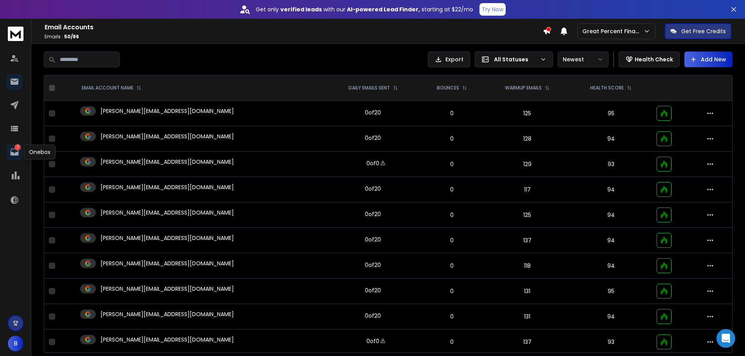
click at [14, 149] on icon at bounding box center [14, 151] width 9 height 9
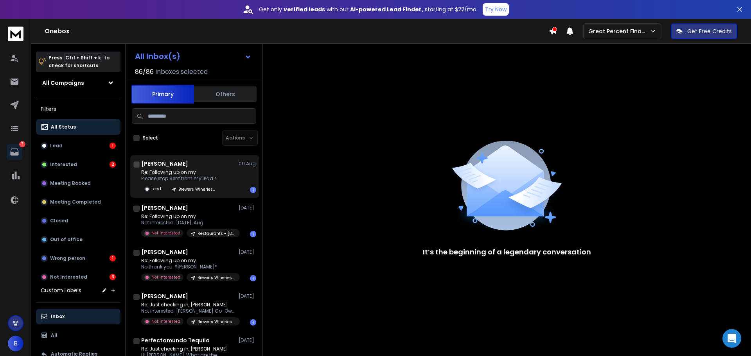
click at [205, 169] on p "Re: Following up on my" at bounding box center [180, 172] width 79 height 6
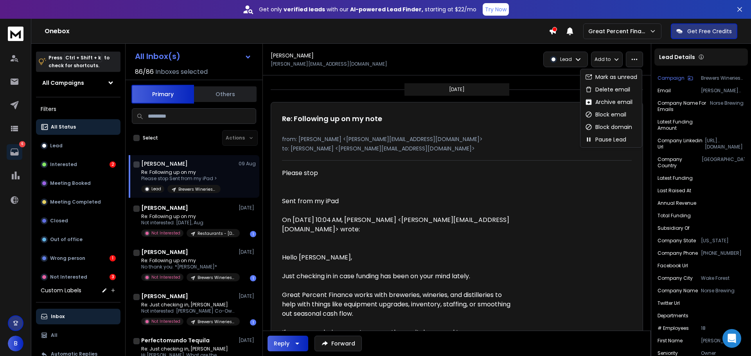
click at [634, 58] on icon "button" at bounding box center [634, 59] width 7 height 7
click at [611, 114] on div "Block email" at bounding box center [605, 115] width 41 height 8
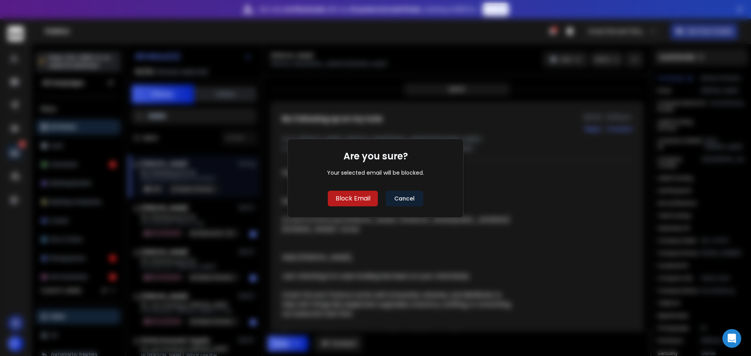
click at [353, 199] on button "Block Email" at bounding box center [353, 199] width 50 height 16
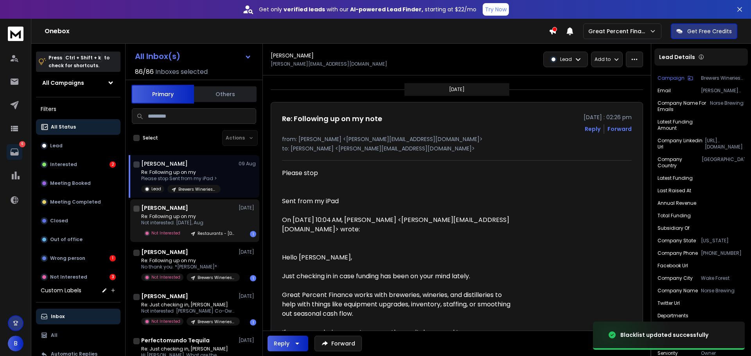
click at [185, 205] on div "[PERSON_NAME] [DATE]" at bounding box center [198, 208] width 115 height 8
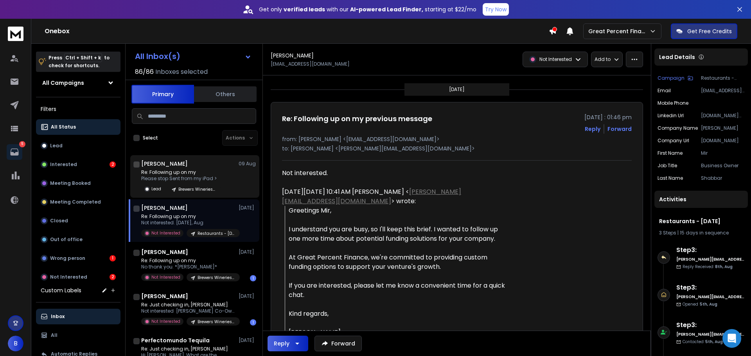
click at [202, 162] on div "[PERSON_NAME] [DATE]" at bounding box center [198, 164] width 115 height 8
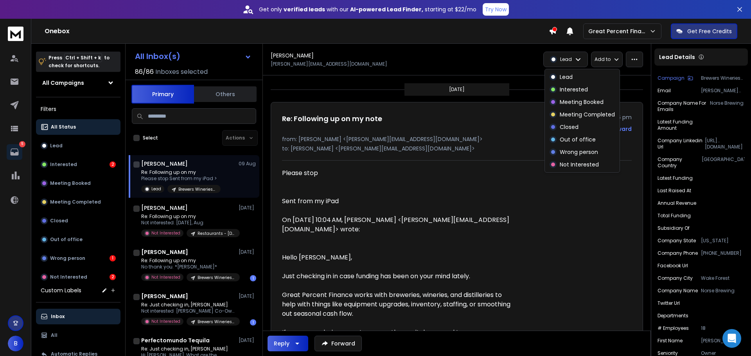
click at [573, 58] on div "Lead" at bounding box center [566, 59] width 44 height 15
click at [574, 162] on p "Not Interested" at bounding box center [579, 165] width 39 height 8
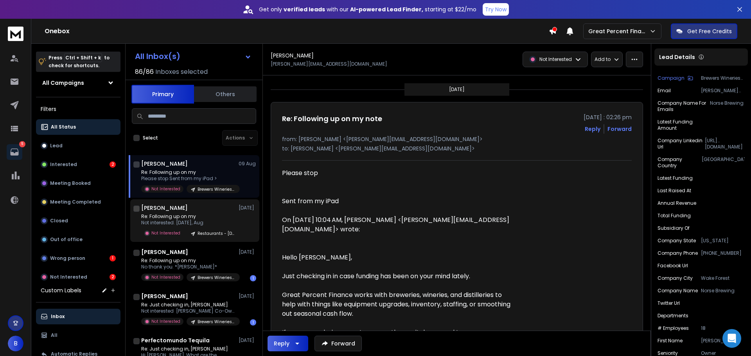
click at [207, 220] on p "Not interested. [DATE], Aug" at bounding box center [188, 223] width 94 height 6
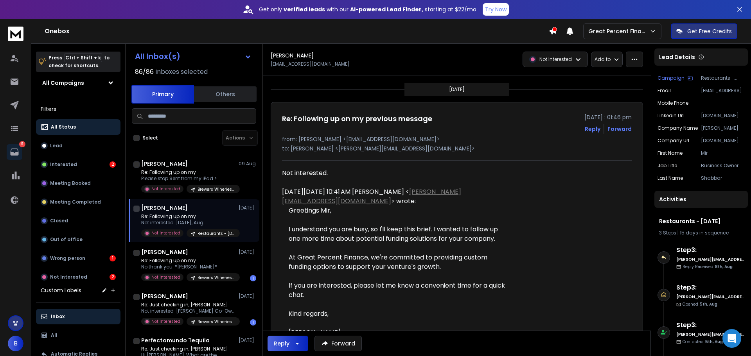
click at [633, 56] on icon "button" at bounding box center [634, 59] width 7 height 7
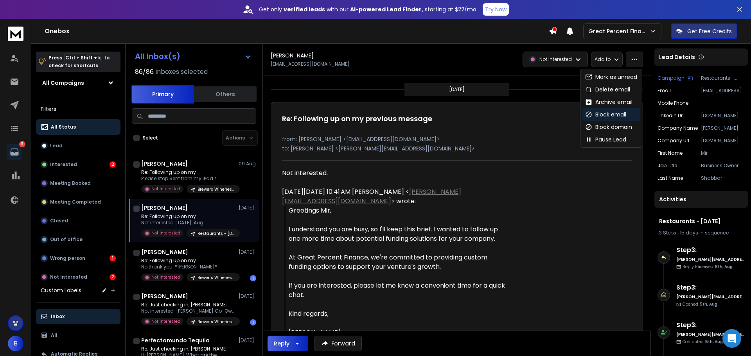
click at [617, 113] on div "Block email" at bounding box center [605, 115] width 41 height 8
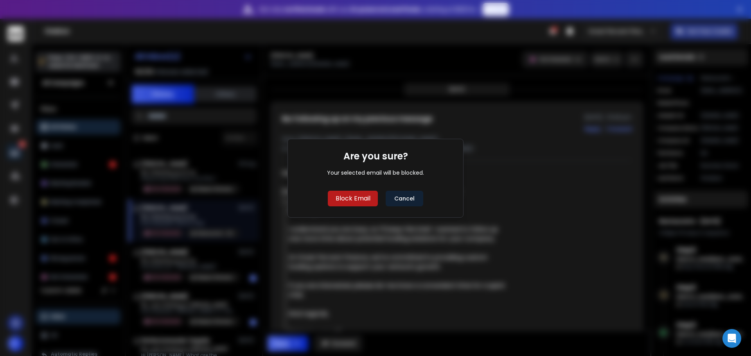
click at [356, 198] on button "Block Email" at bounding box center [353, 199] width 50 height 16
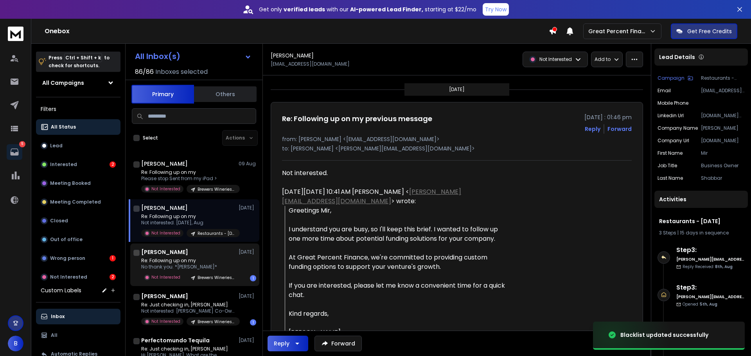
click at [165, 266] on p "No thank you. *[PERSON_NAME]*" at bounding box center [188, 267] width 94 height 6
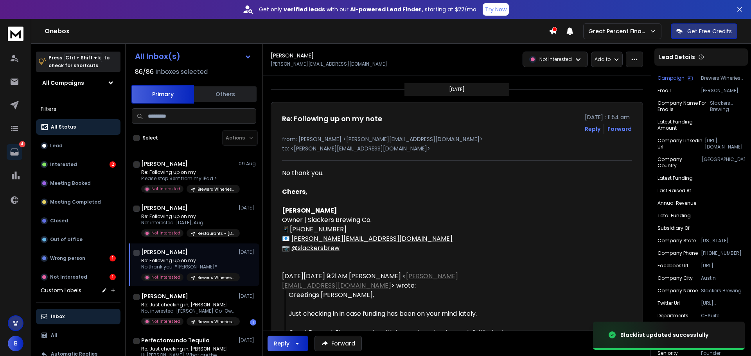
click at [635, 63] on icon "button" at bounding box center [634, 59] width 7 height 7
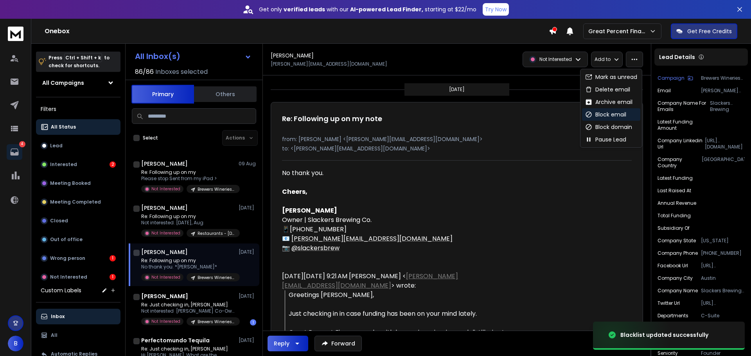
click at [608, 115] on div "Block email" at bounding box center [605, 115] width 41 height 8
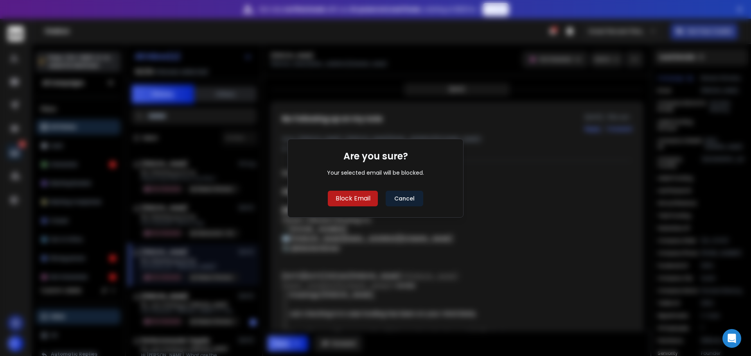
click at [347, 198] on button "Block Email" at bounding box center [353, 199] width 50 height 16
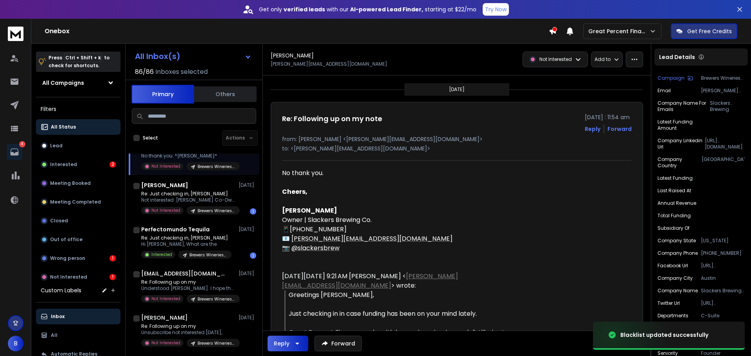
scroll to position [117, 0]
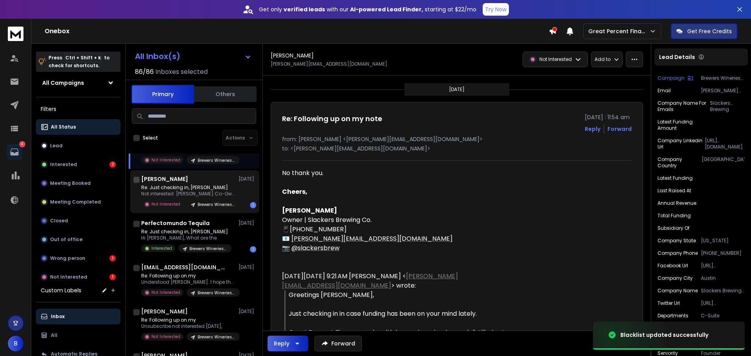
click at [196, 188] on p "Re: Just checking in, [PERSON_NAME]" at bounding box center [188, 188] width 94 height 6
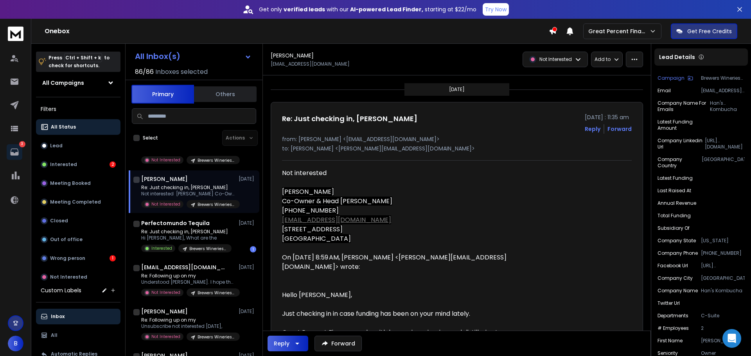
click at [628, 60] on button "button" at bounding box center [634, 60] width 17 height 16
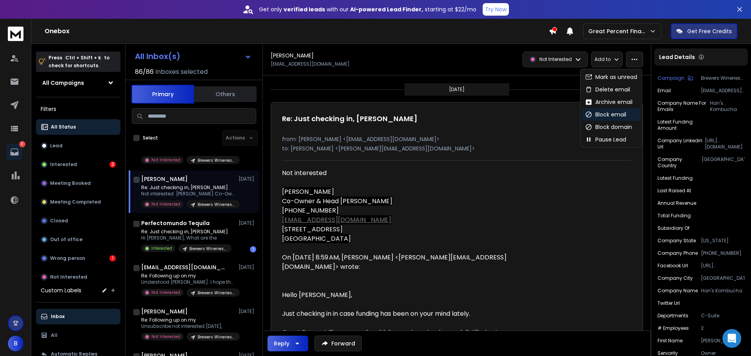
click at [604, 116] on div "Block email" at bounding box center [605, 115] width 41 height 8
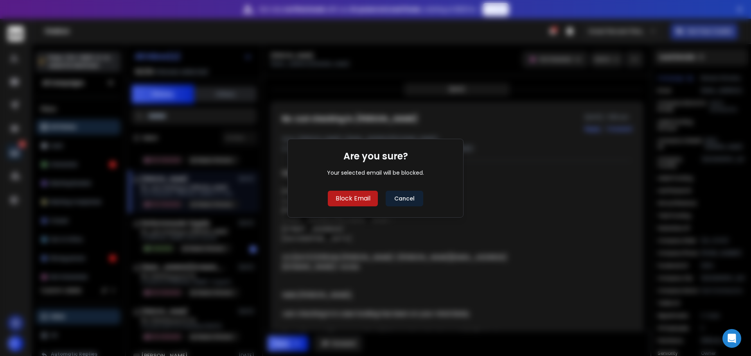
click at [349, 203] on button "Block Email" at bounding box center [353, 199] width 50 height 16
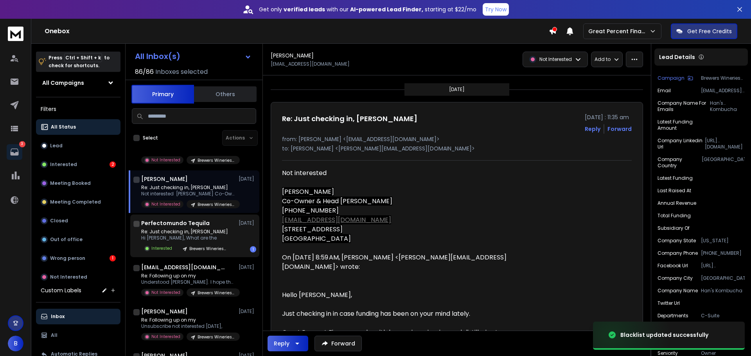
click at [185, 233] on p "Re: Just checking in, [PERSON_NAME]" at bounding box center [186, 232] width 90 height 6
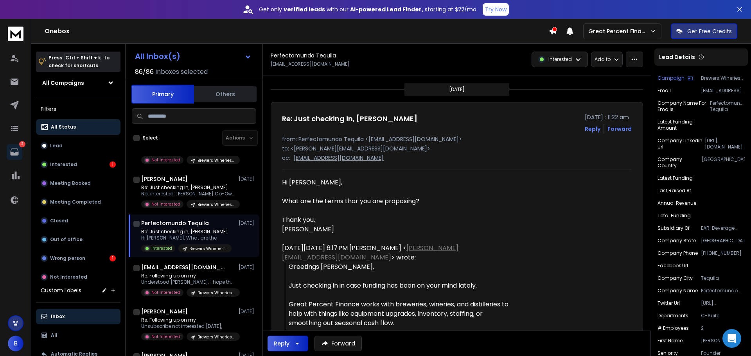
click at [631, 58] on icon "button" at bounding box center [634, 59] width 7 height 7
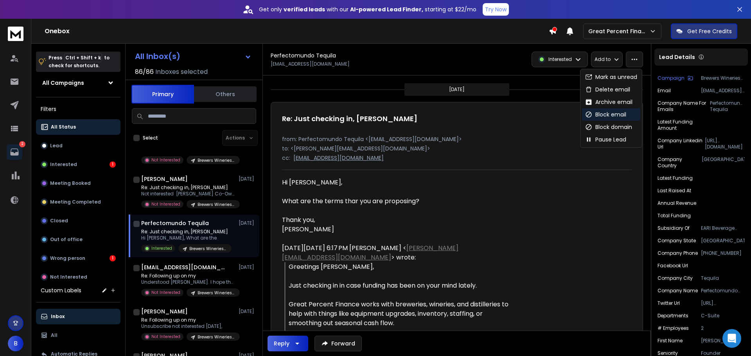
click at [615, 112] on div "Block email" at bounding box center [605, 115] width 41 height 8
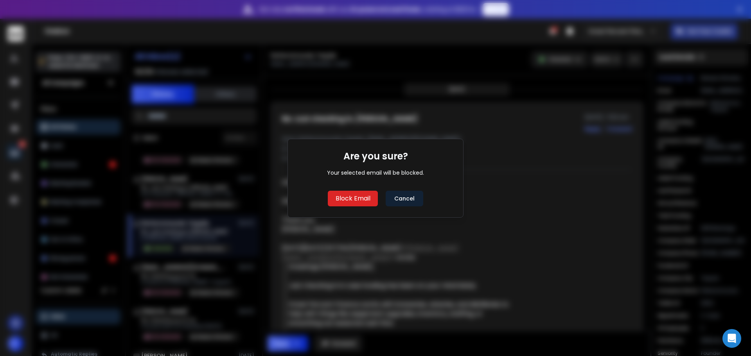
click at [411, 197] on button "Cancel" at bounding box center [405, 199] width 38 height 16
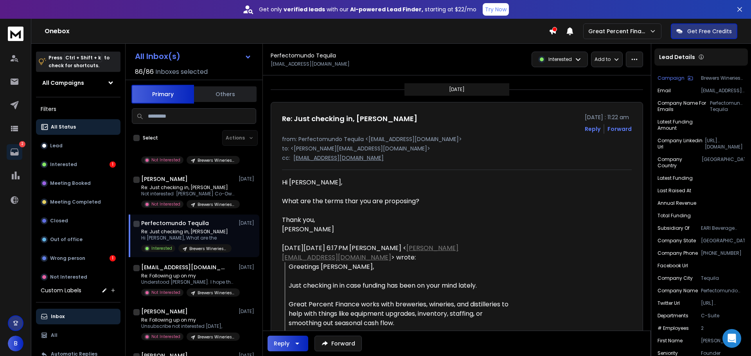
click at [637, 58] on icon "button" at bounding box center [634, 59] width 7 height 7
click at [619, 77] on div "Mark as unread" at bounding box center [611, 77] width 52 height 8
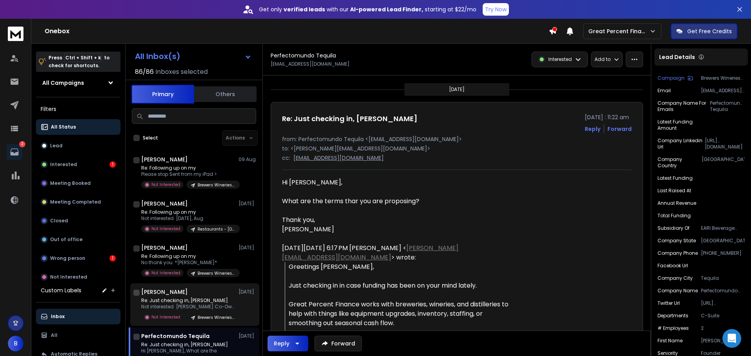
scroll to position [0, 0]
